Goal: Find contact information: Find contact information

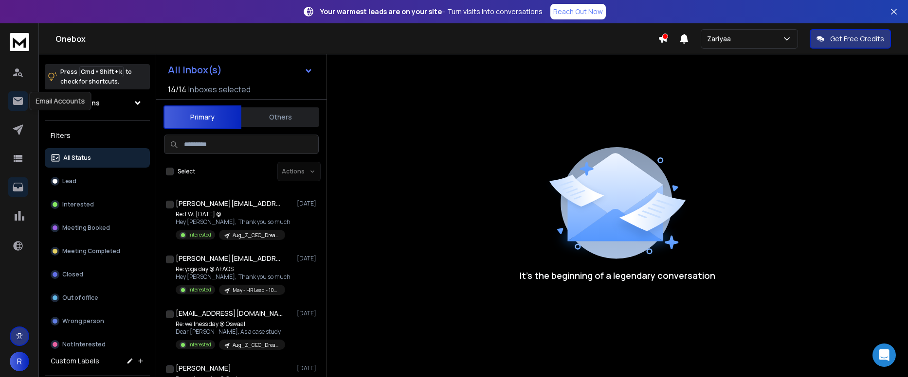
click at [17, 109] on link at bounding box center [17, 100] width 19 height 19
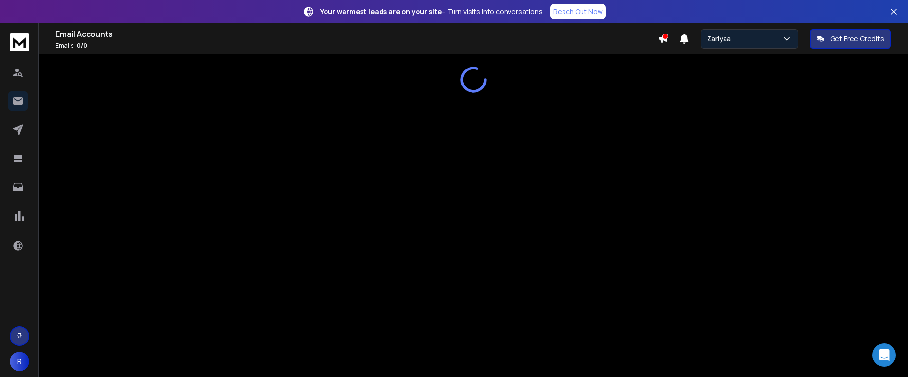
drag, startPoint x: 770, startPoint y: 41, endPoint x: 767, endPoint y: 45, distance: 5.2
click at [770, 41] on div "Zariyaa" at bounding box center [749, 39] width 85 height 10
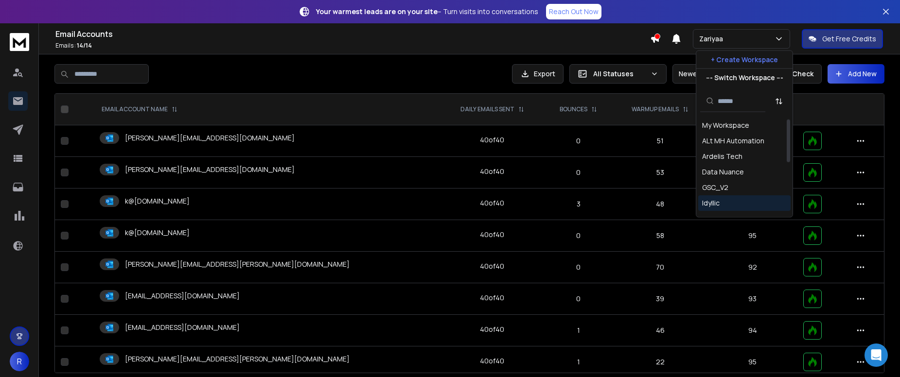
scroll to position [7, 0]
click at [718, 207] on div "MI" at bounding box center [745, 213] width 92 height 16
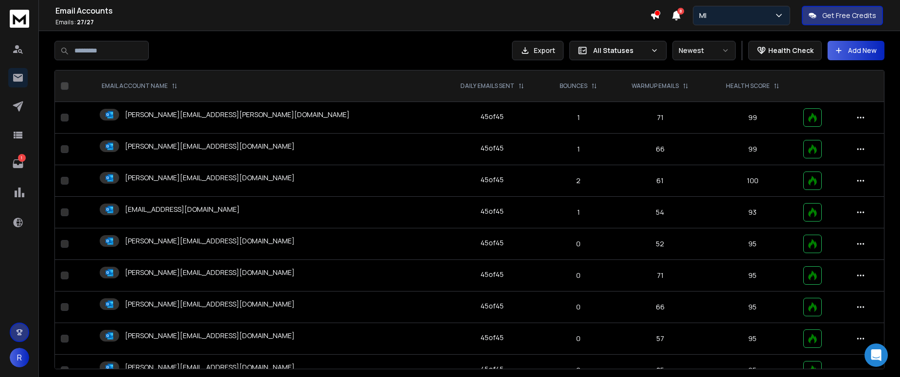
click at [721, 24] on button "MI" at bounding box center [741, 15] width 97 height 19
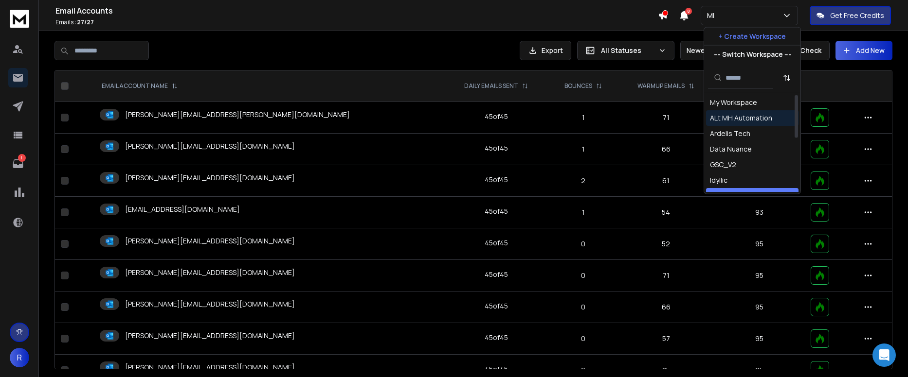
click at [731, 123] on div "ALt MH Automation" at bounding box center [741, 118] width 62 height 10
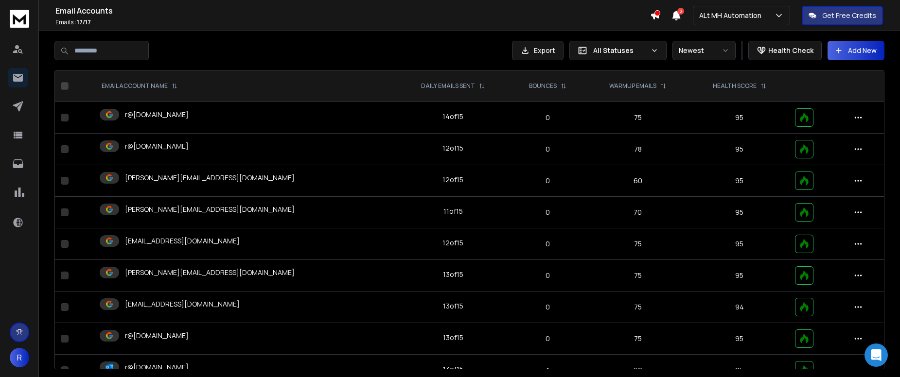
drag, startPoint x: 64, startPoint y: 78, endPoint x: 73, endPoint y: 71, distance: 11.4
click at [64, 78] on th at bounding box center [74, 87] width 39 height 32
copy p "r@altmhinbox.com"
drag, startPoint x: 192, startPoint y: 120, endPoint x: 125, endPoint y: 117, distance: 67.7
click at [125, 117] on div "r@altmhinbox.com" at bounding box center [245, 115] width 291 height 12
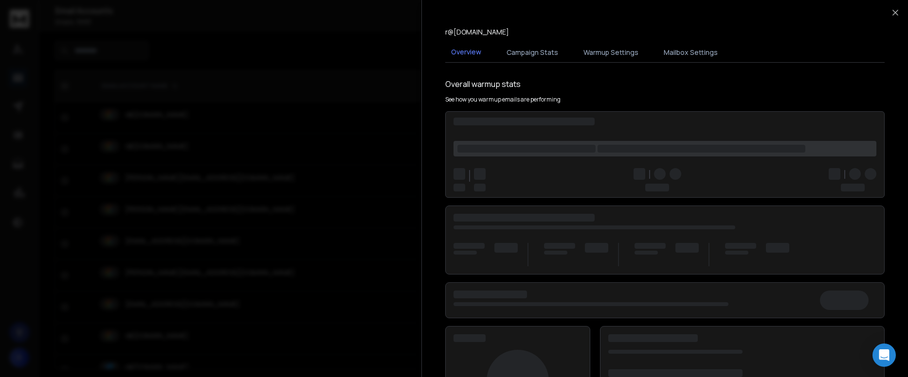
click at [213, 130] on div at bounding box center [454, 188] width 908 height 377
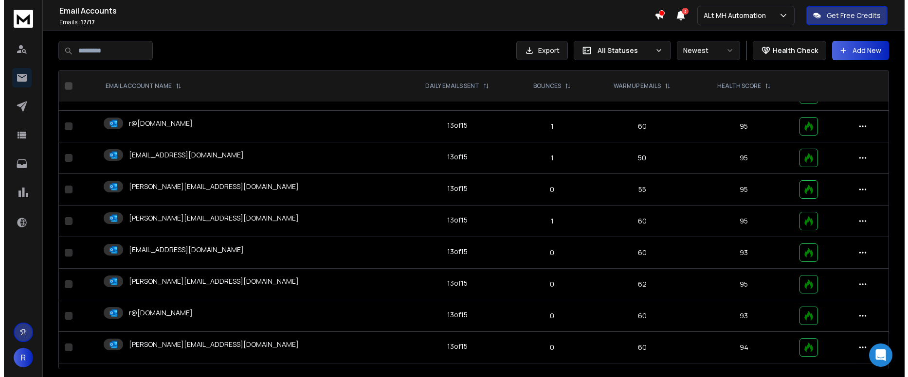
scroll to position [2, 0]
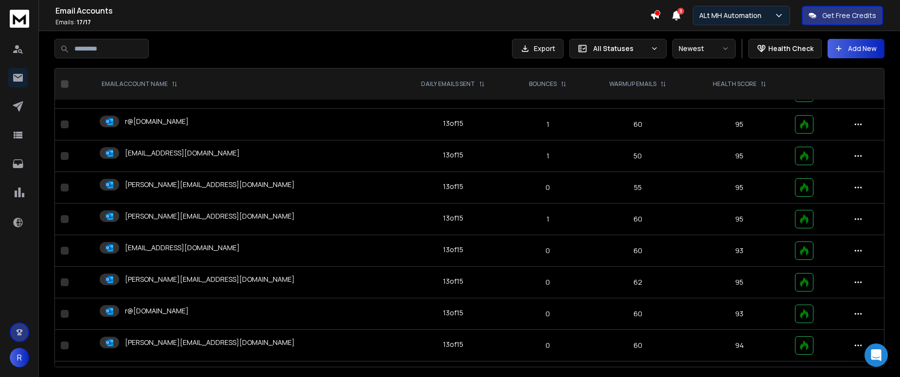
click at [746, 21] on button "ALt MH Automation" at bounding box center [741, 15] width 97 height 19
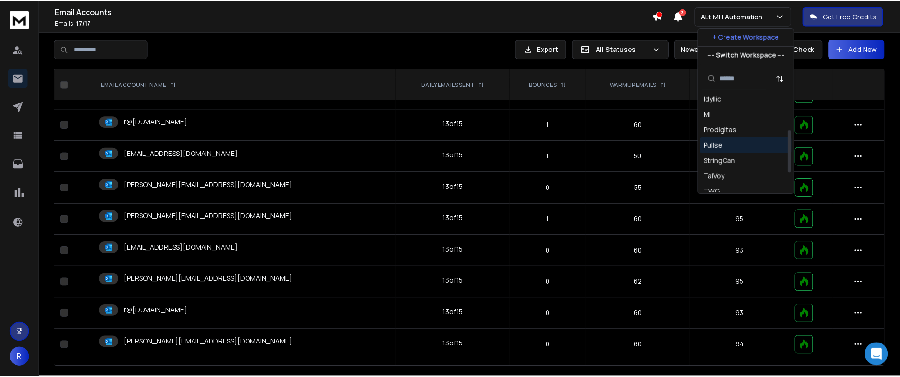
scroll to position [79, 0]
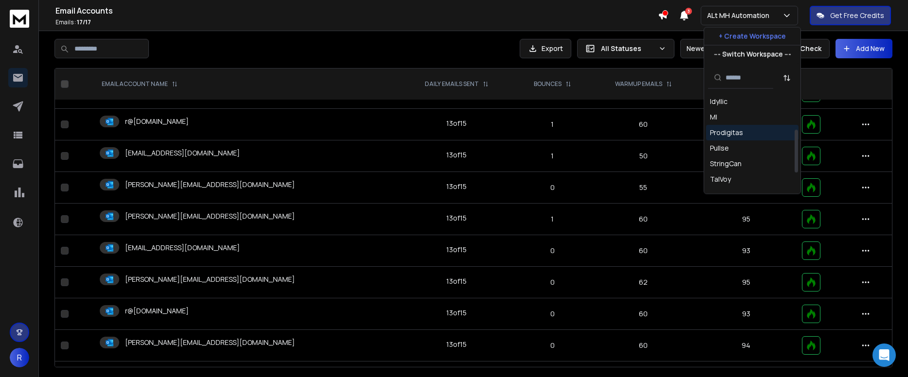
click at [731, 136] on div "Prodigitas" at bounding box center [726, 133] width 33 height 10
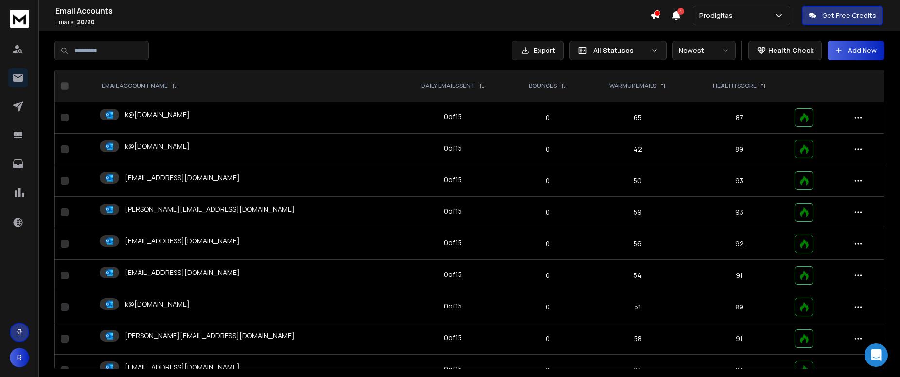
copy p "kdeshmukh@prodigitasagency.com"
drag, startPoint x: 246, startPoint y: 179, endPoint x: 126, endPoint y: 180, distance: 120.7
click at [126, 180] on div "kdeshmukh@prodigitasagency.com" at bounding box center [245, 178] width 291 height 12
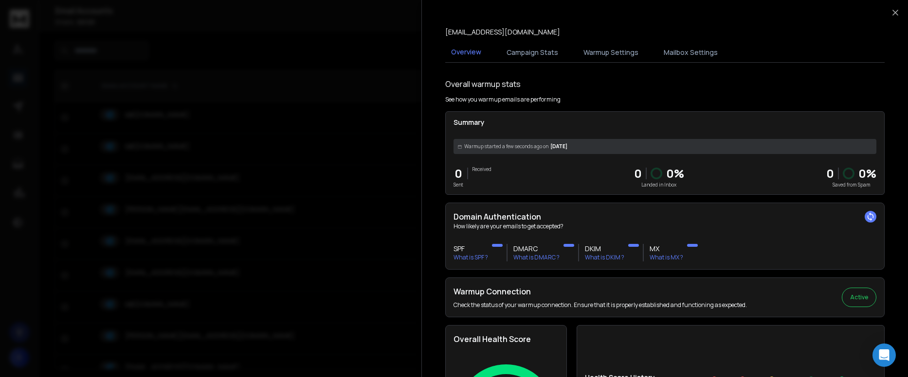
click at [183, 176] on div at bounding box center [454, 188] width 908 height 377
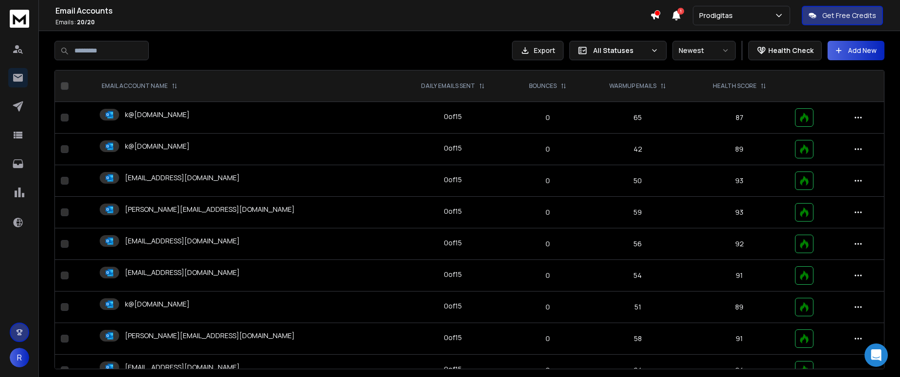
drag, startPoint x: 265, startPoint y: 53, endPoint x: 260, endPoint y: 52, distance: 5.4
click at [265, 53] on div at bounding box center [280, 50] width 452 height 19
